Goal: Transaction & Acquisition: Obtain resource

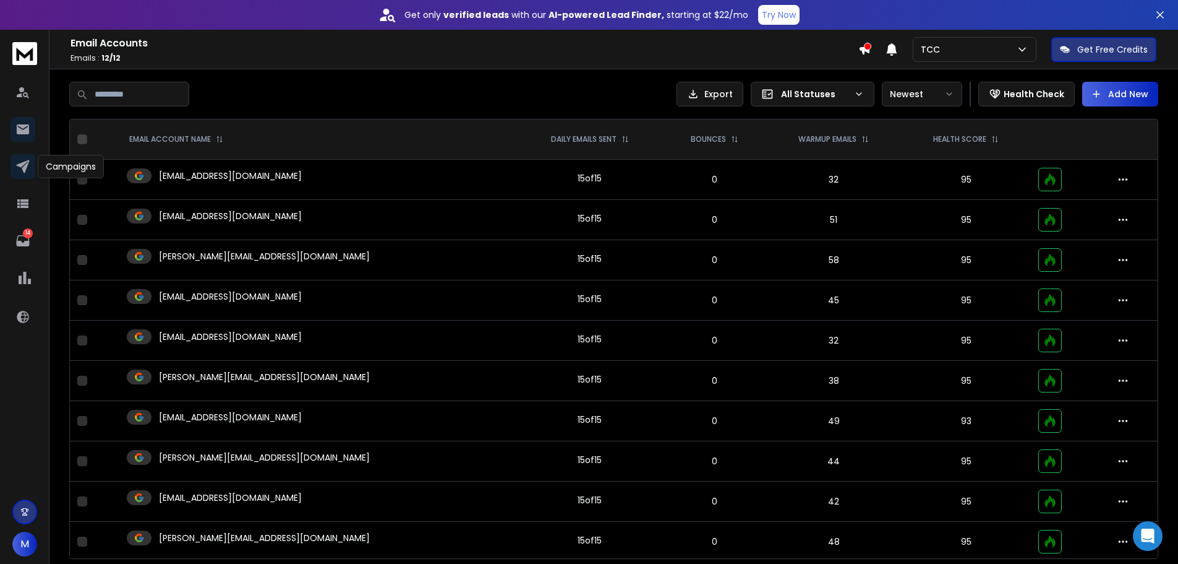
click at [28, 169] on icon at bounding box center [22, 166] width 15 height 15
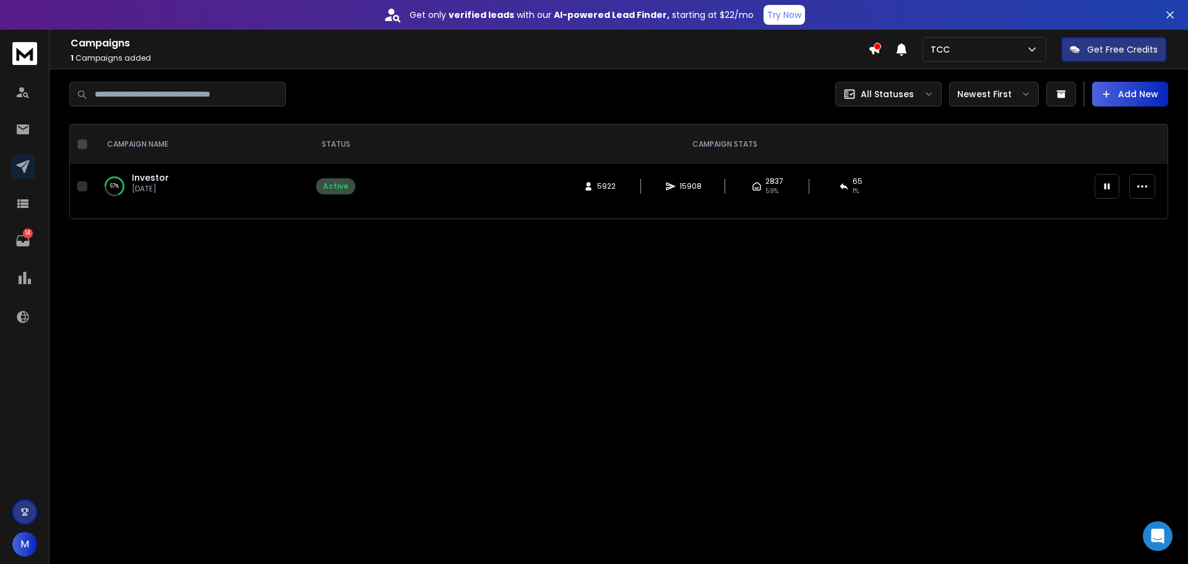
click at [441, 195] on div "5922 15908 2837 59 % 65 1 %" at bounding box center [725, 186] width 710 height 20
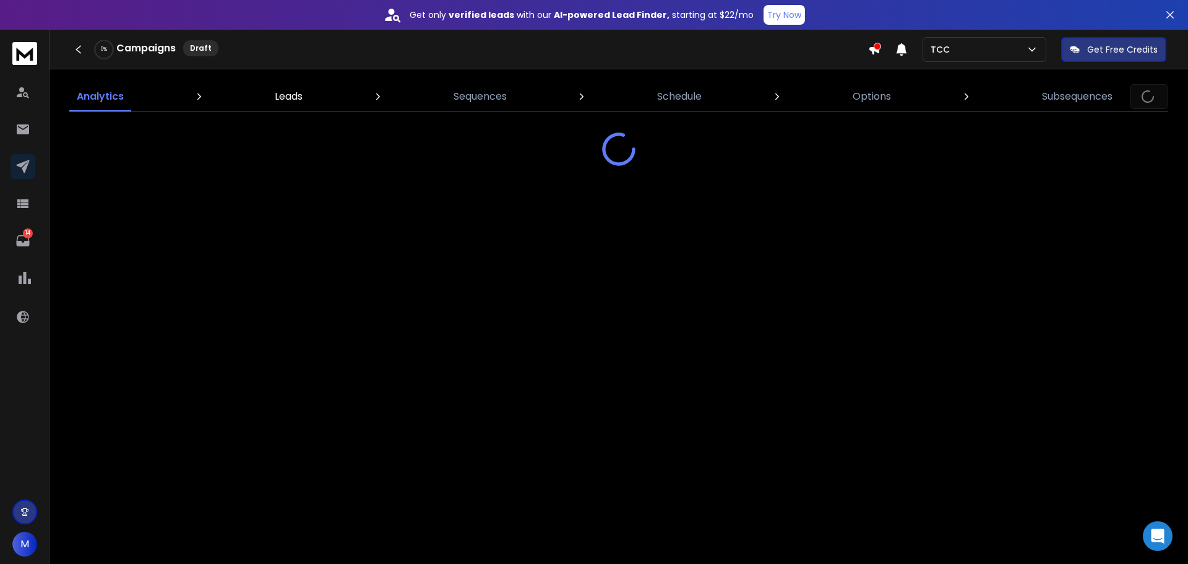
click at [299, 92] on p "Leads" at bounding box center [289, 96] width 28 height 15
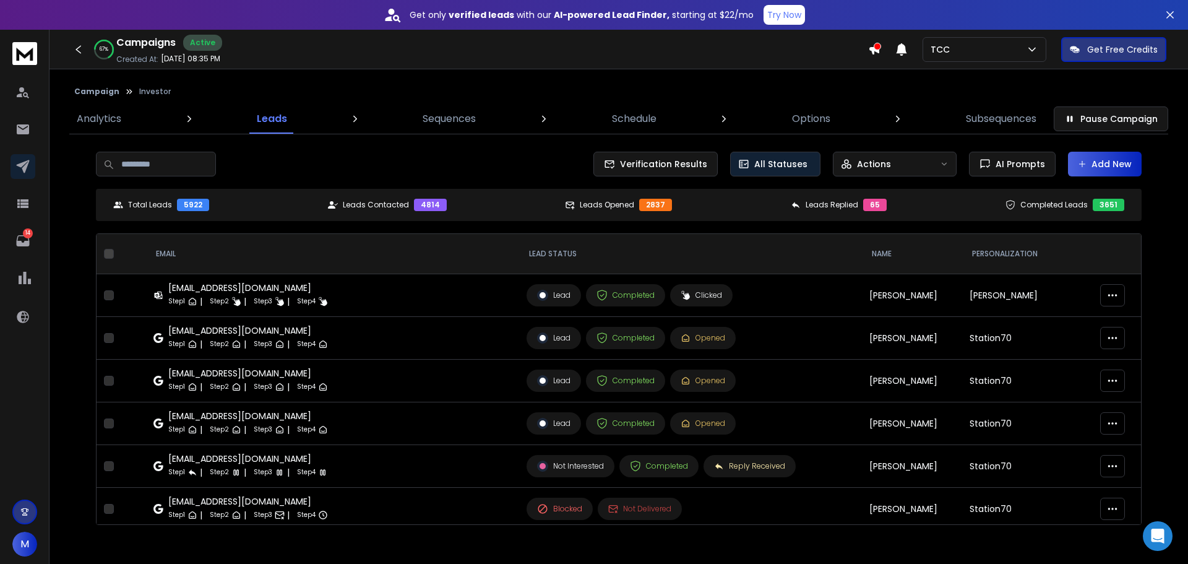
click at [792, 166] on p "All Statuses" at bounding box center [780, 164] width 53 height 12
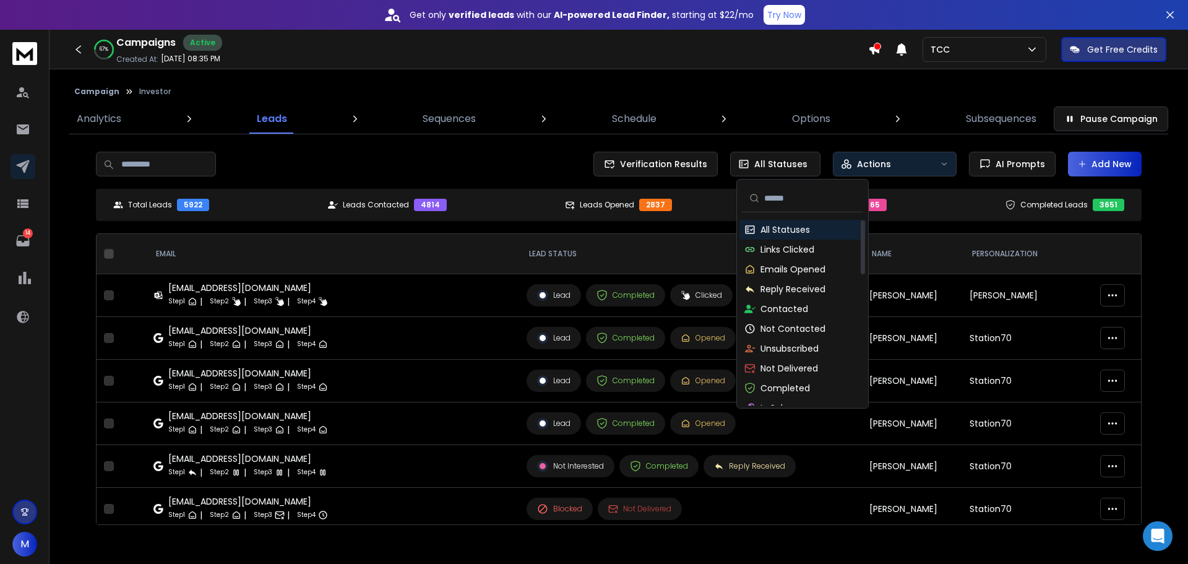
click at [903, 163] on div "Actions" at bounding box center [888, 164] width 94 height 12
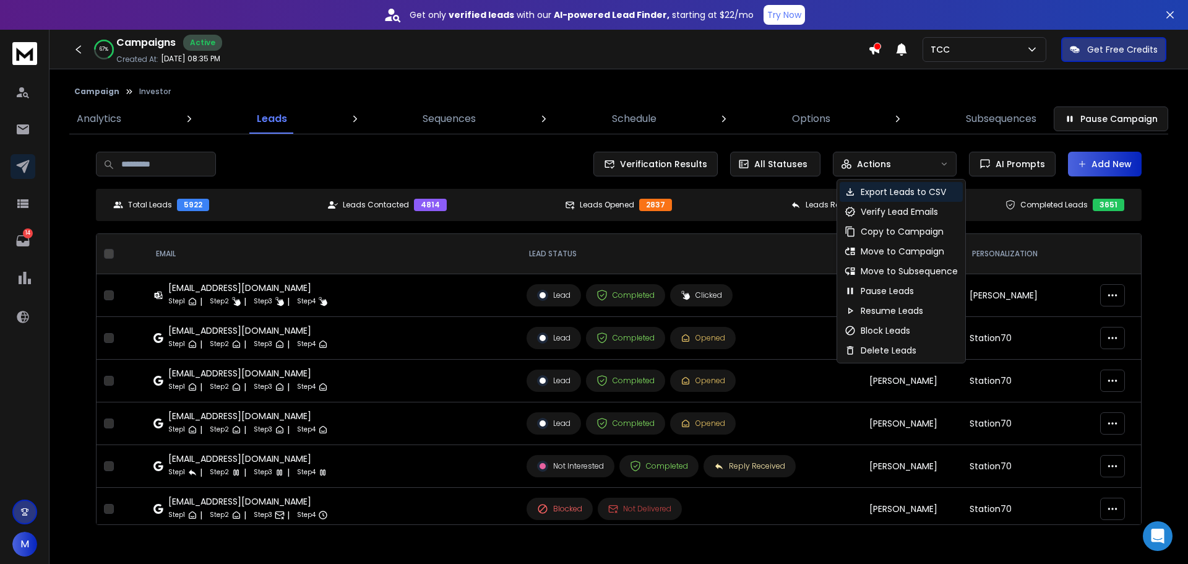
click at [899, 192] on p "Export Leads to CSV" at bounding box center [902, 192] width 85 height 12
